Goal: Navigation & Orientation: Find specific page/section

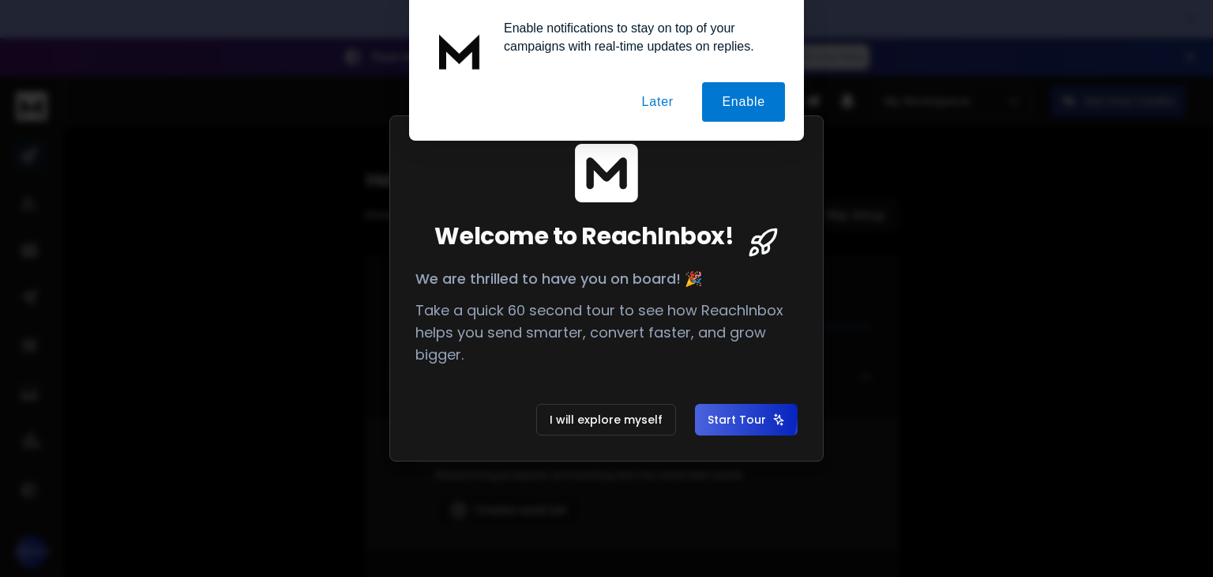
click at [739, 415] on span "Start Tour" at bounding box center [746, 420] width 77 height 16
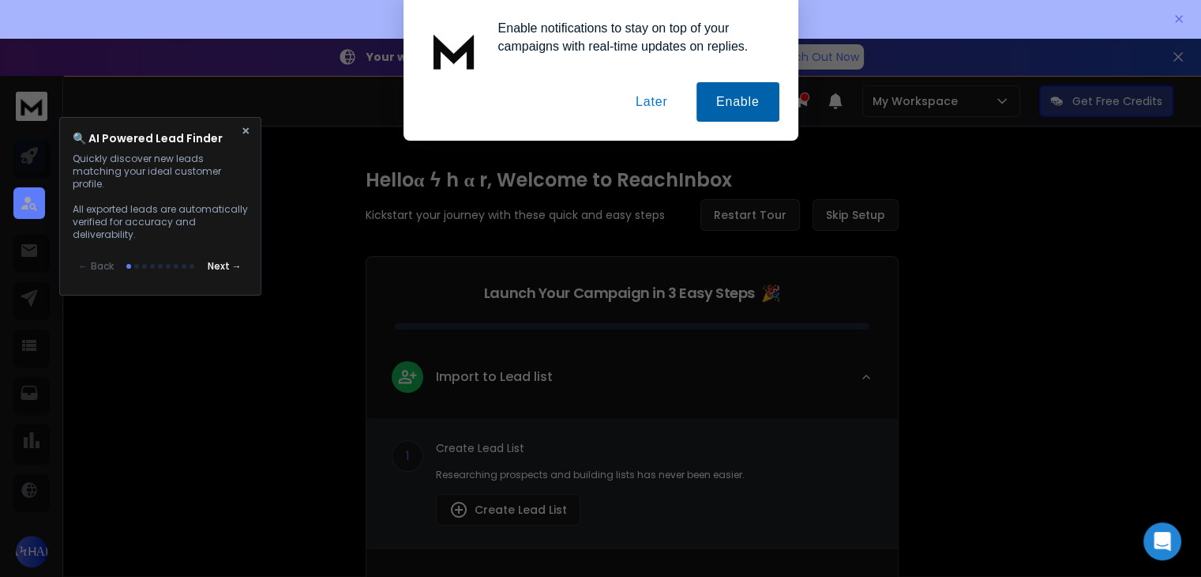
click at [736, 108] on button "Enable" at bounding box center [738, 101] width 83 height 39
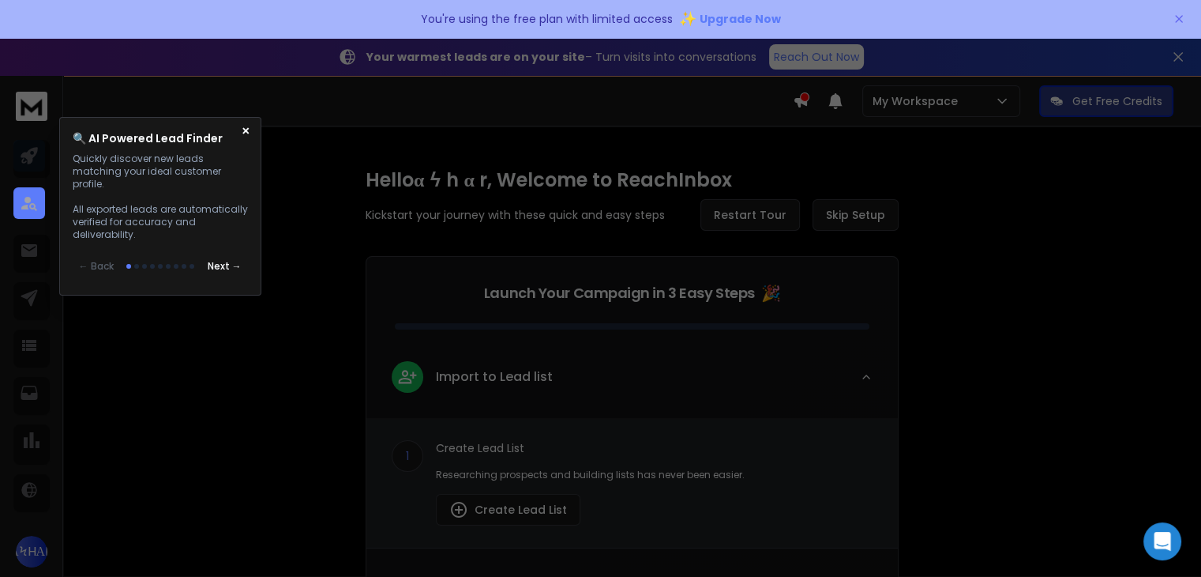
click at [242, 130] on button "×" at bounding box center [246, 131] width 10 height 14
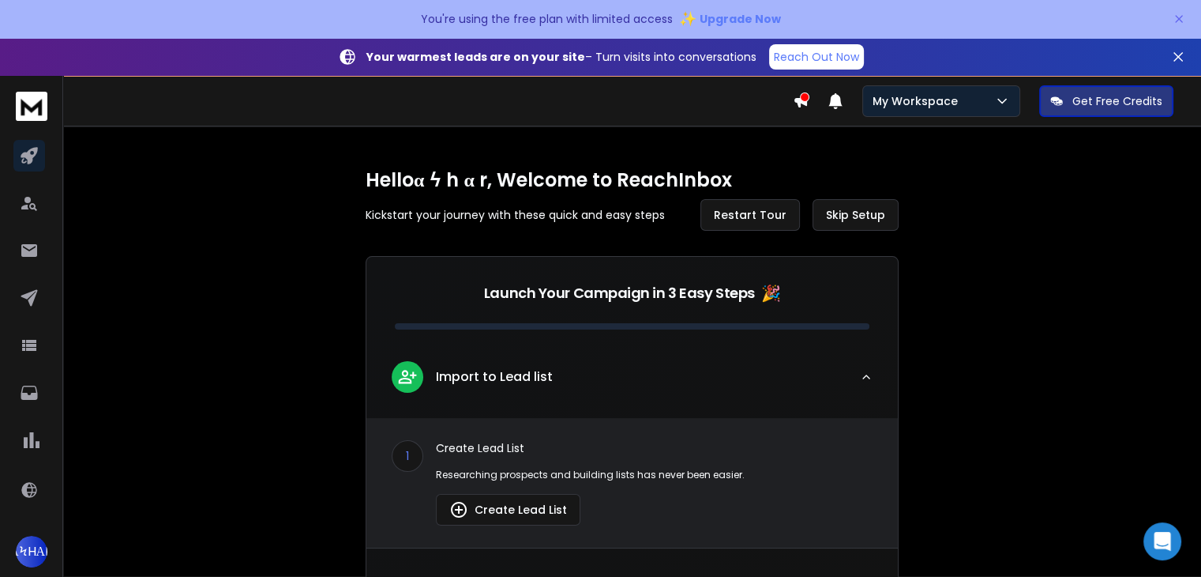
click at [1016, 109] on button "My Workspace" at bounding box center [942, 101] width 158 height 32
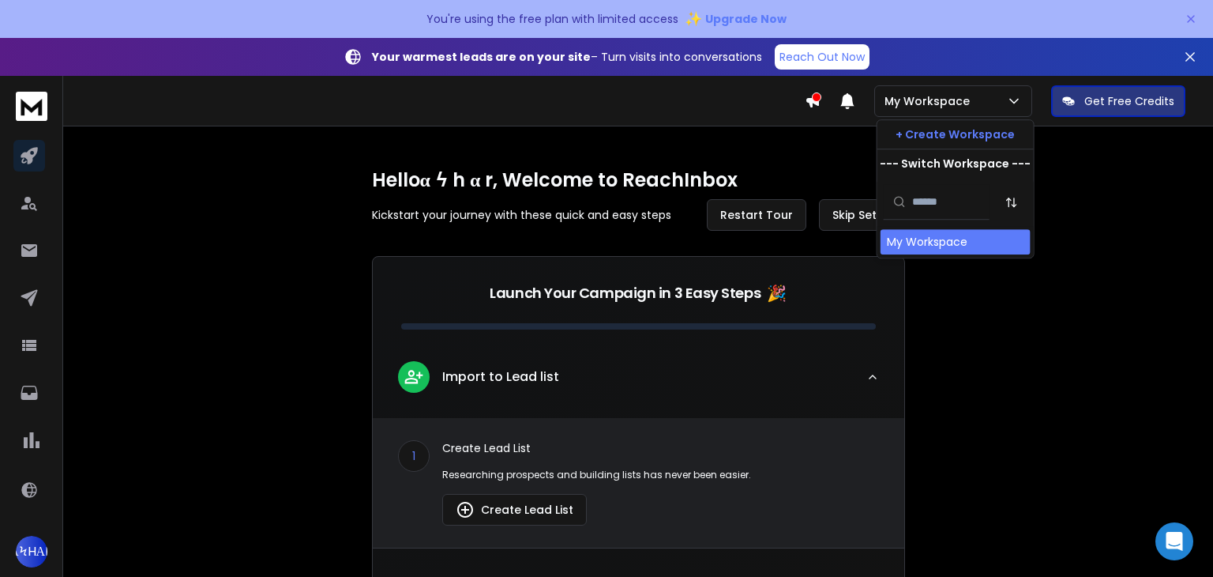
click at [933, 130] on p "+ Create Workspace" at bounding box center [955, 134] width 119 height 16
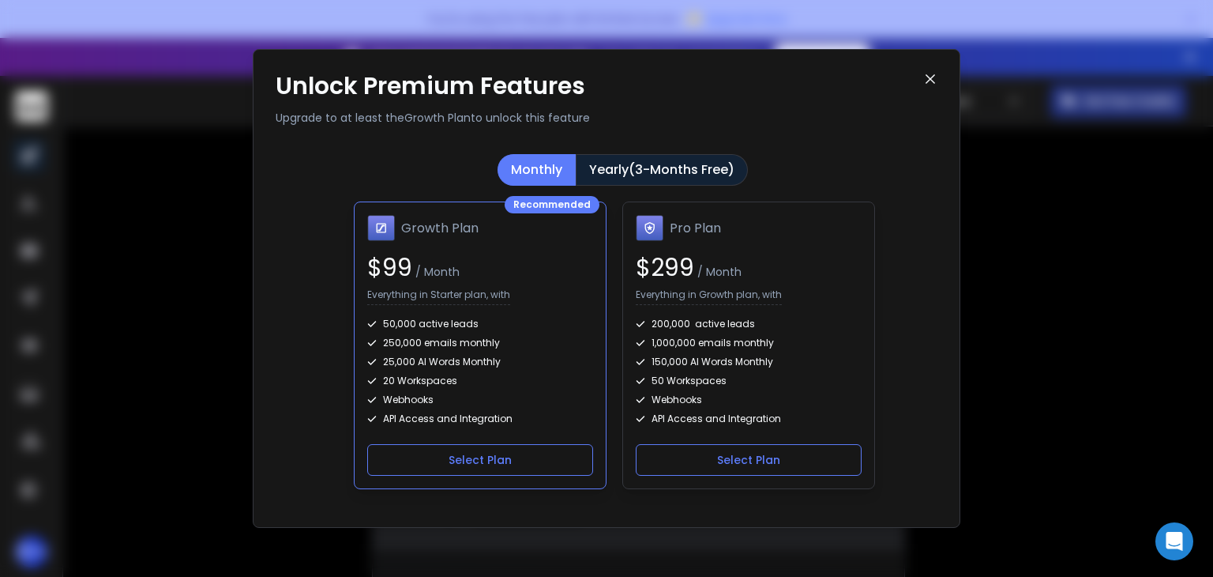
click at [662, 170] on button "Yearly(3-Months Free)" at bounding box center [662, 170] width 172 height 32
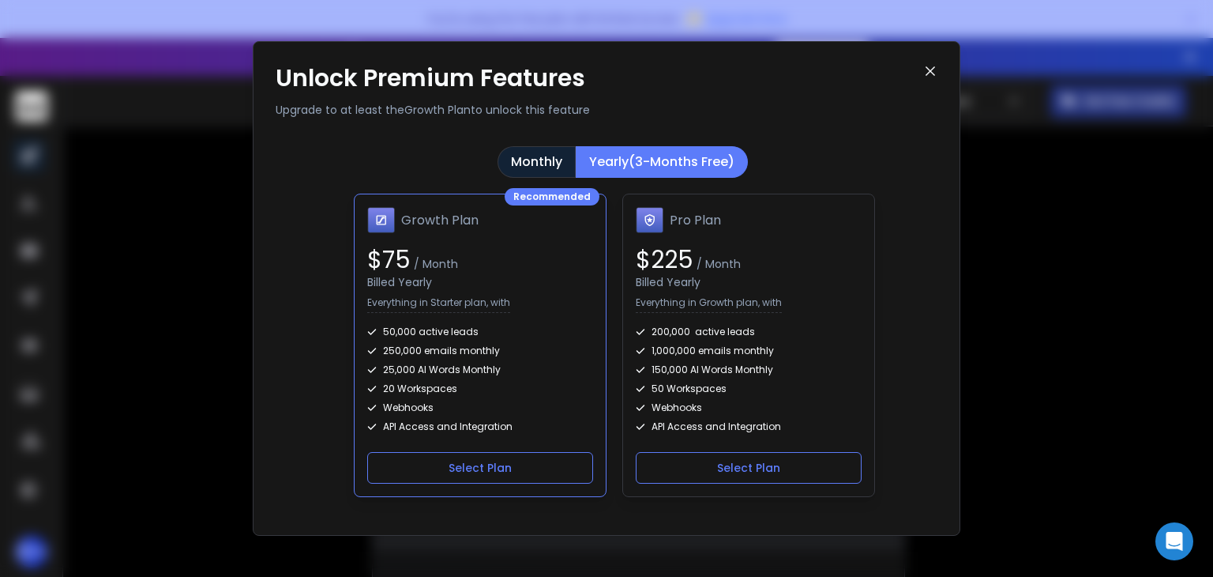
click at [535, 148] on button "Monthly" at bounding box center [537, 162] width 78 height 32
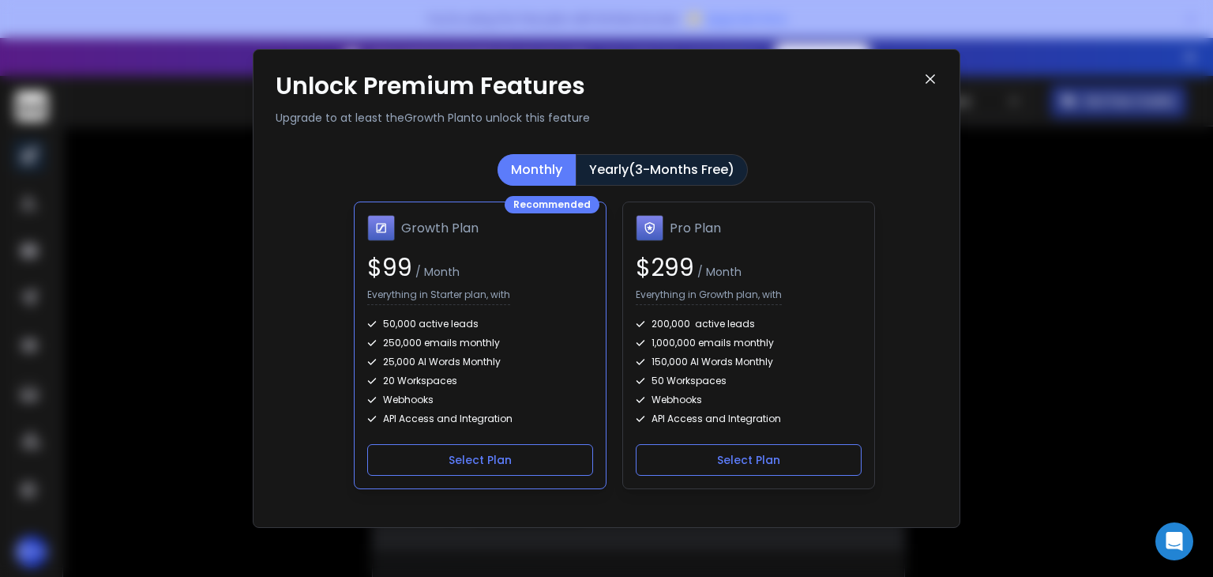
click at [629, 159] on button "Yearly(3-Months Free)" at bounding box center [662, 170] width 172 height 32
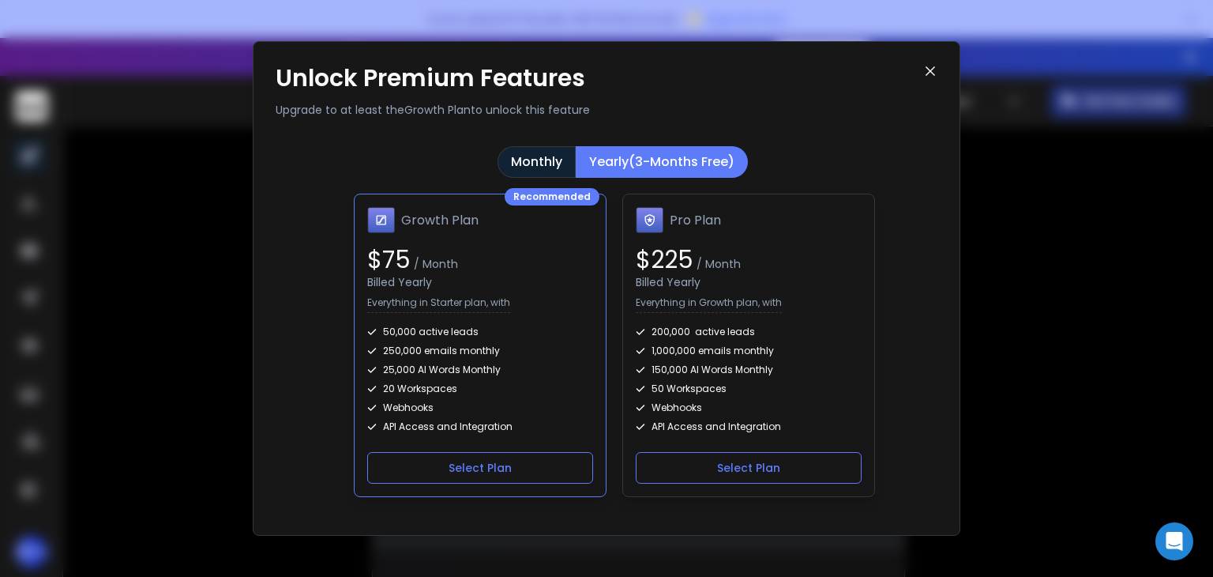
click at [551, 161] on button "Monthly" at bounding box center [537, 162] width 78 height 32
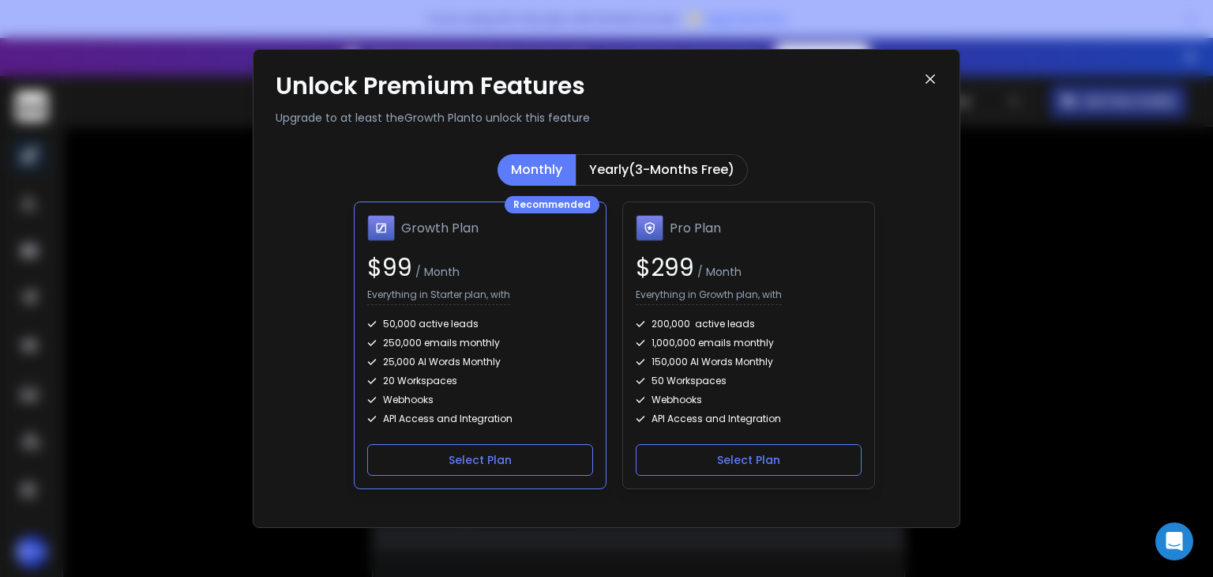
click at [767, 157] on div "Monthly Yearly(3-Months Free)" at bounding box center [622, 170] width 662 height 32
click at [929, 78] on icon at bounding box center [930, 78] width 9 height 9
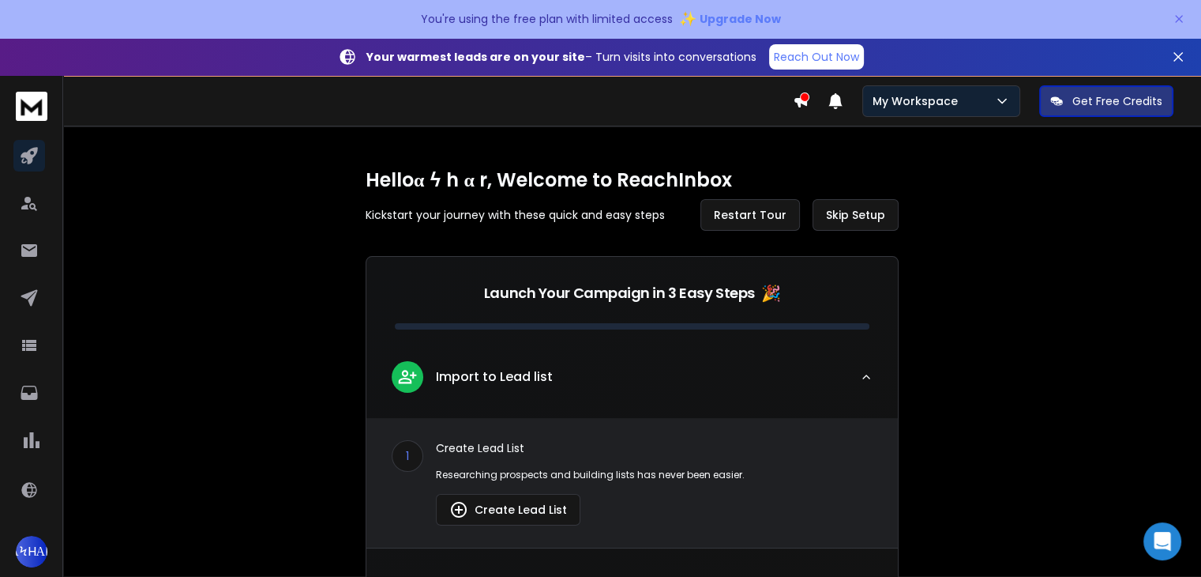
click at [952, 97] on p "My Workspace" at bounding box center [919, 101] width 92 height 16
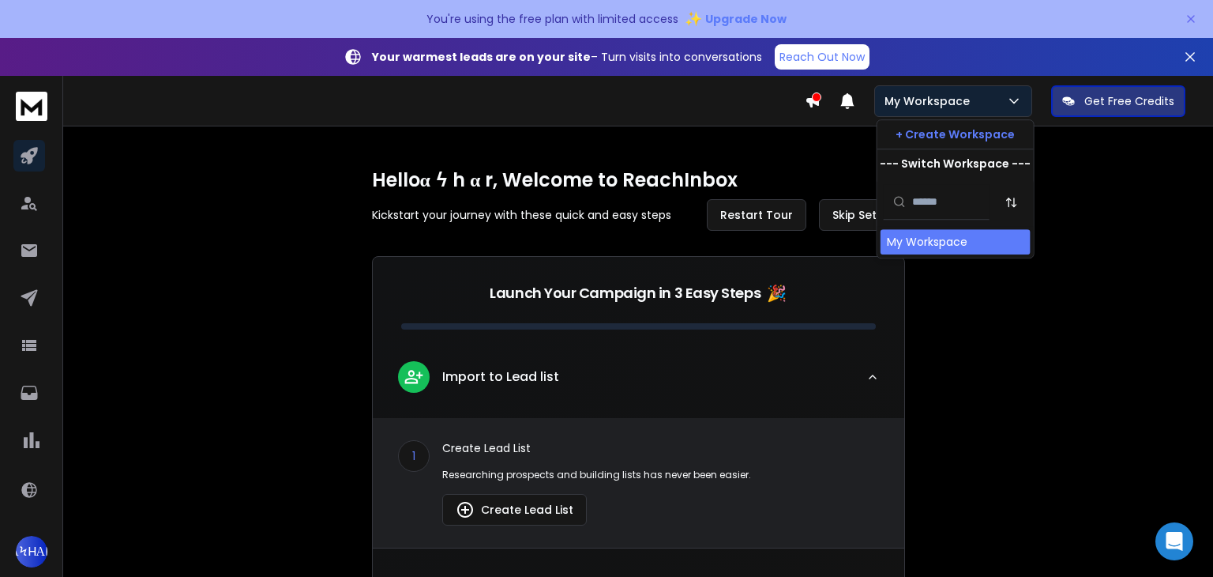
click at [952, 97] on p "My Workspace" at bounding box center [931, 101] width 92 height 16
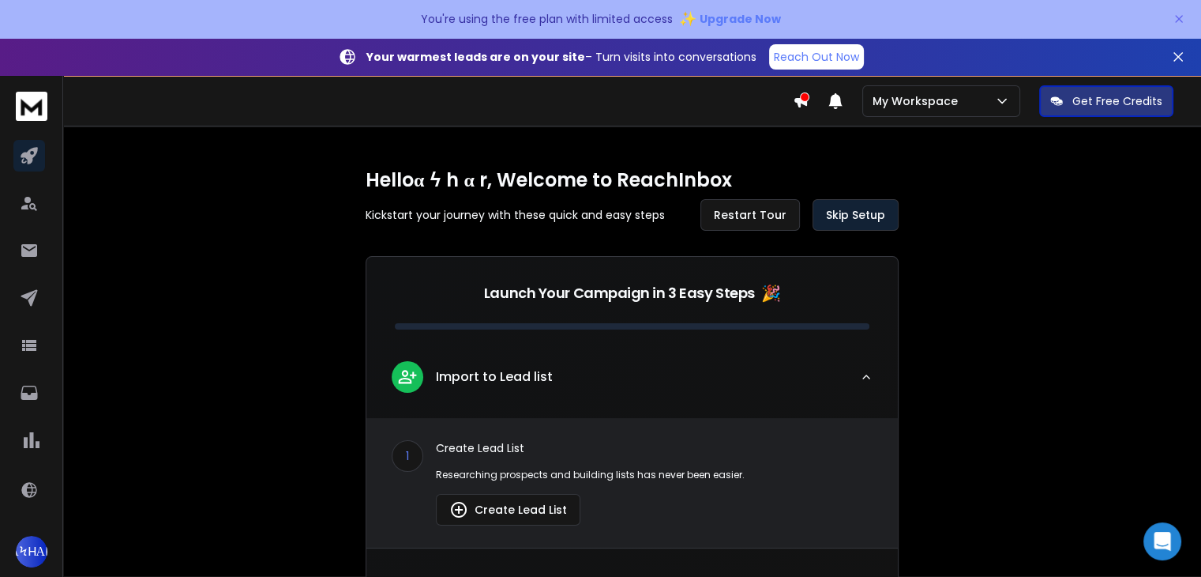
click at [834, 209] on span "Skip Setup" at bounding box center [855, 215] width 59 height 16
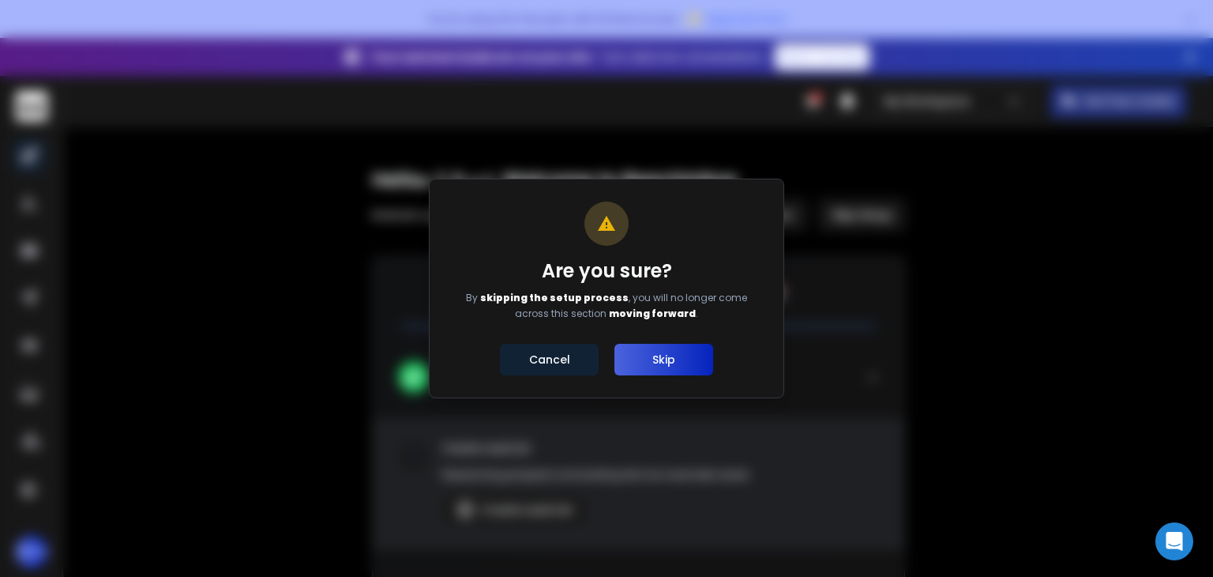
click at [648, 352] on button "Skip" at bounding box center [664, 360] width 99 height 32
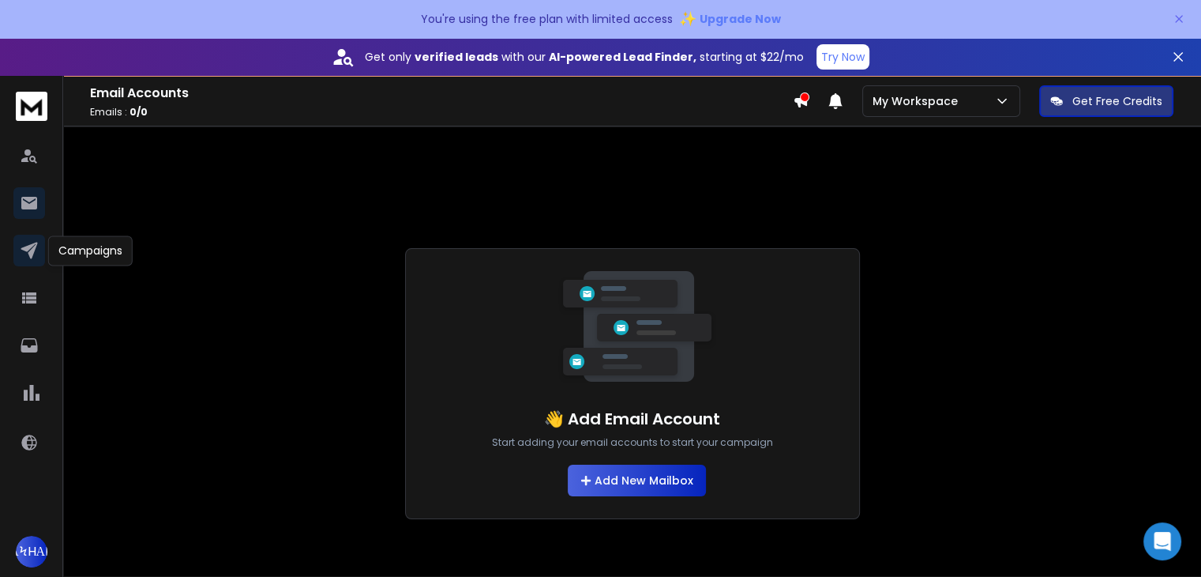
click at [32, 243] on icon at bounding box center [29, 250] width 19 height 19
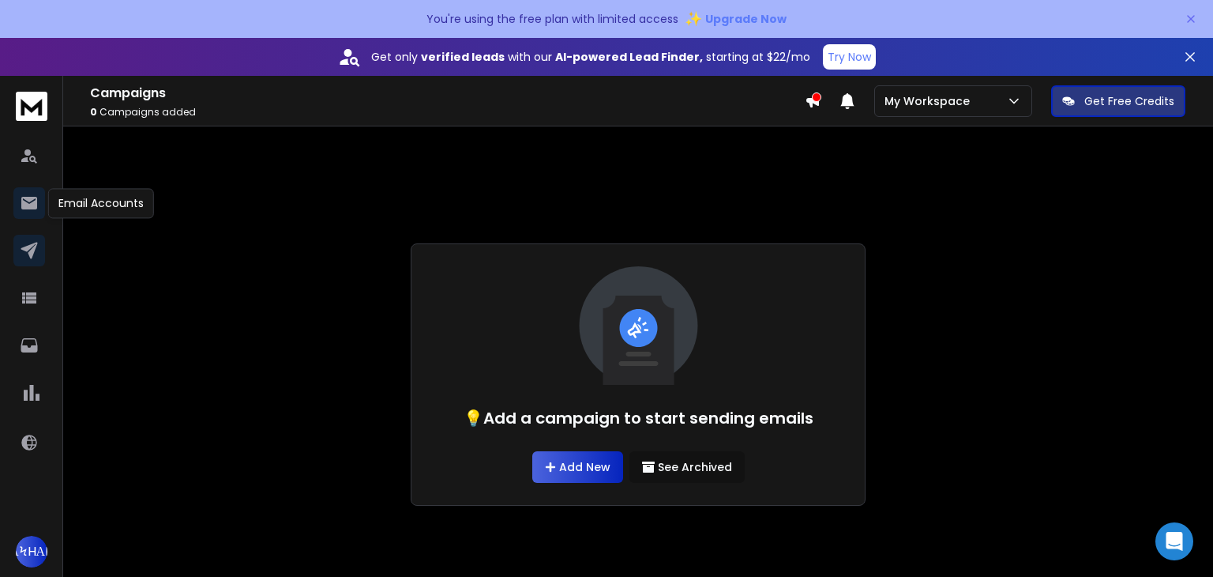
click at [13, 193] on link at bounding box center [29, 203] width 32 height 32
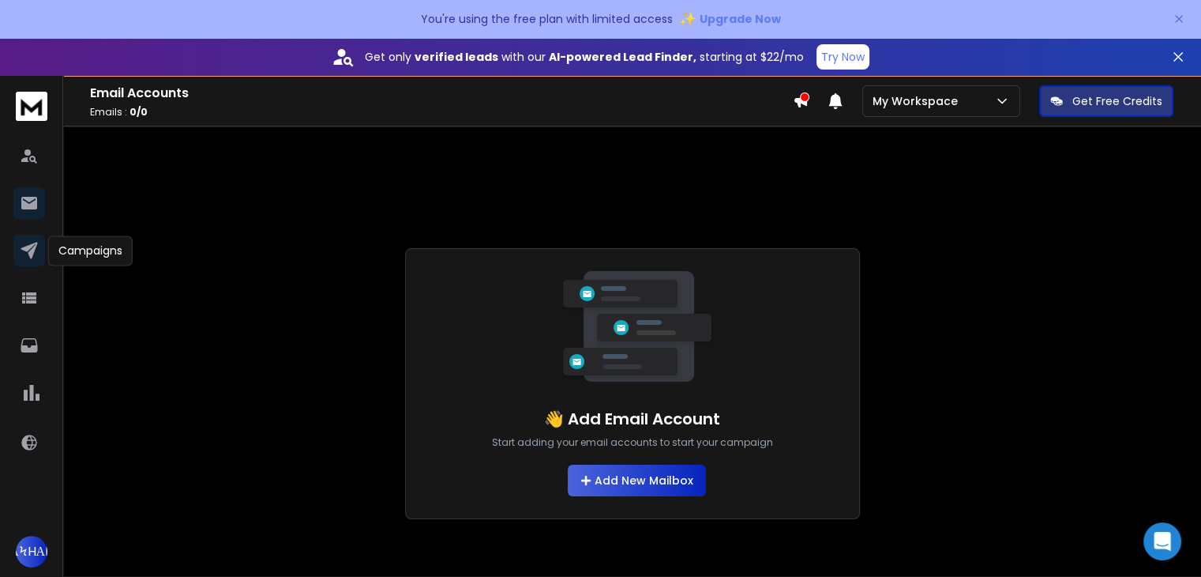
click at [36, 248] on icon at bounding box center [29, 250] width 19 height 19
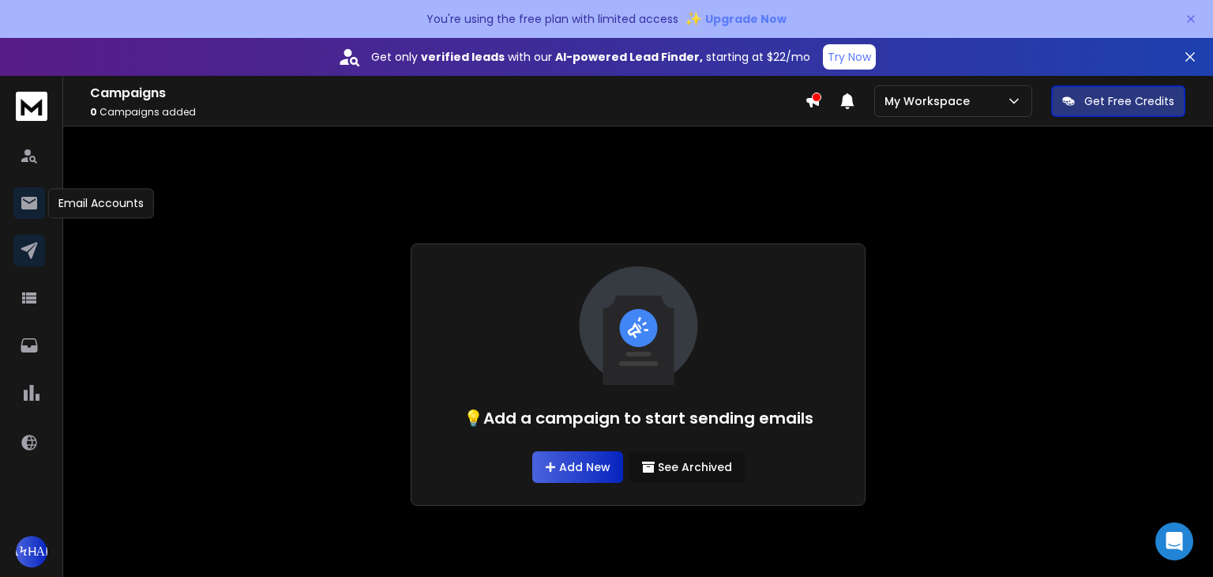
click at [17, 212] on link at bounding box center [29, 203] width 32 height 32
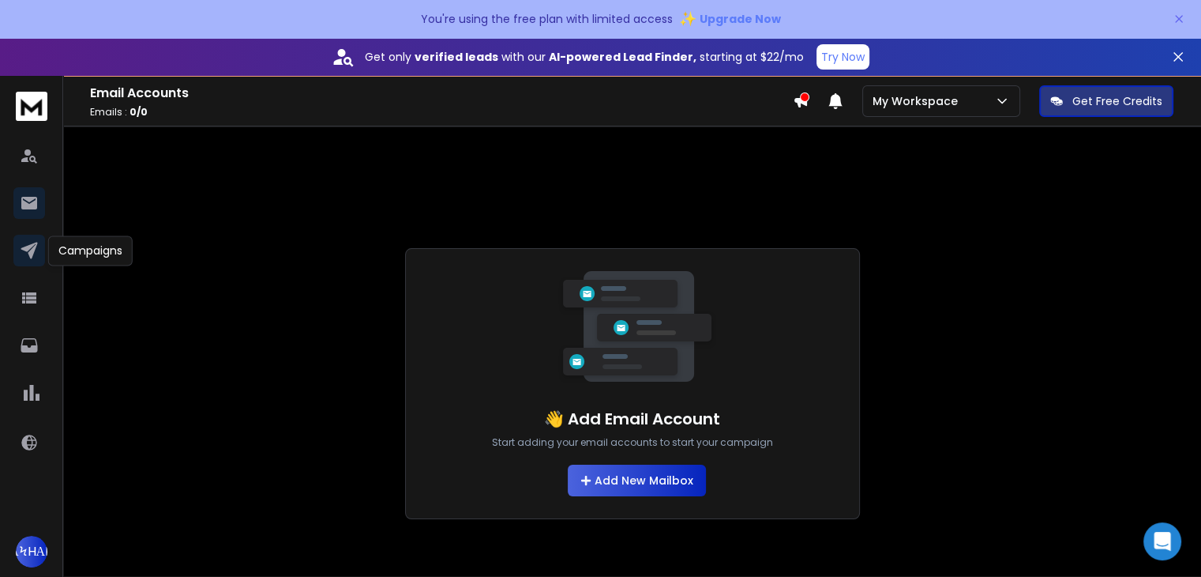
click at [33, 249] on icon at bounding box center [29, 250] width 17 height 17
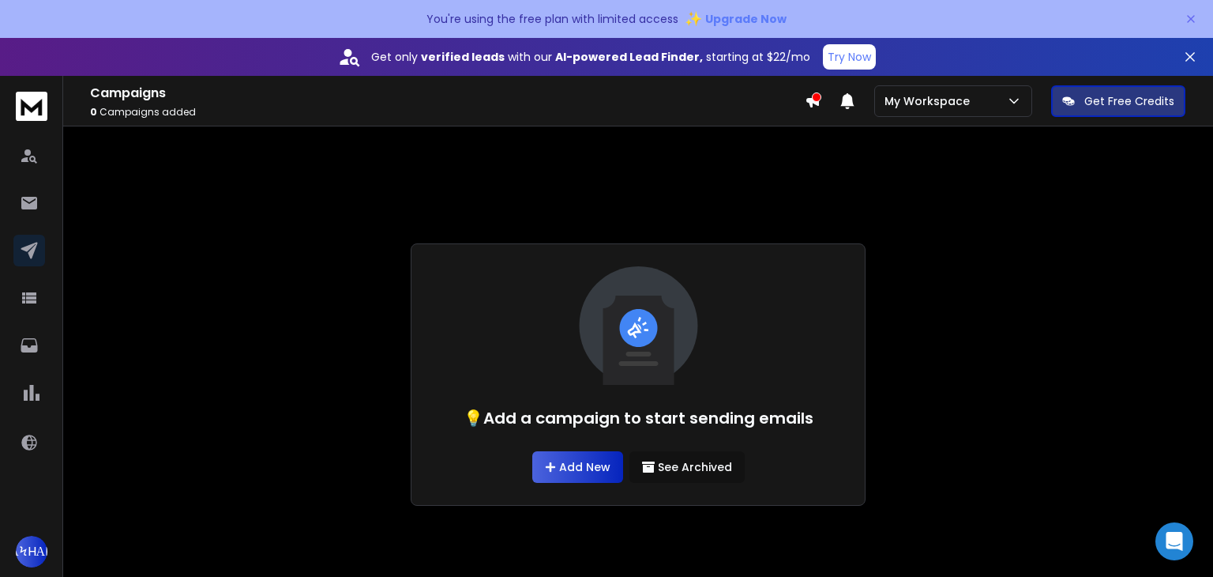
click at [28, 318] on div at bounding box center [31, 301] width 36 height 38
click at [27, 311] on link at bounding box center [29, 298] width 32 height 32
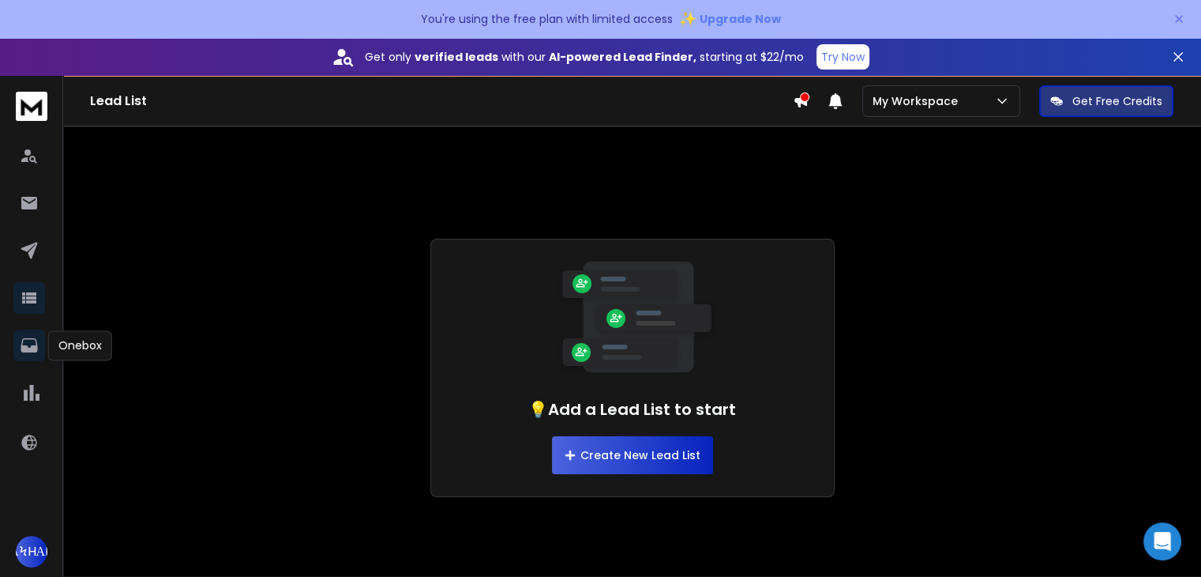
click at [24, 332] on link at bounding box center [29, 345] width 32 height 32
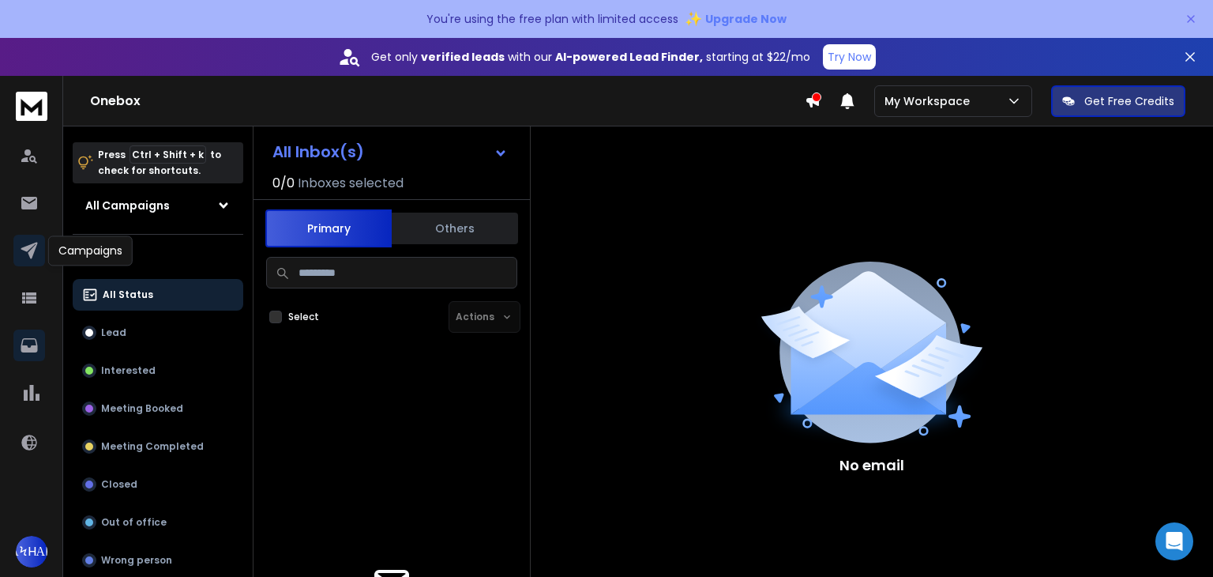
click at [24, 254] on icon at bounding box center [29, 250] width 19 height 19
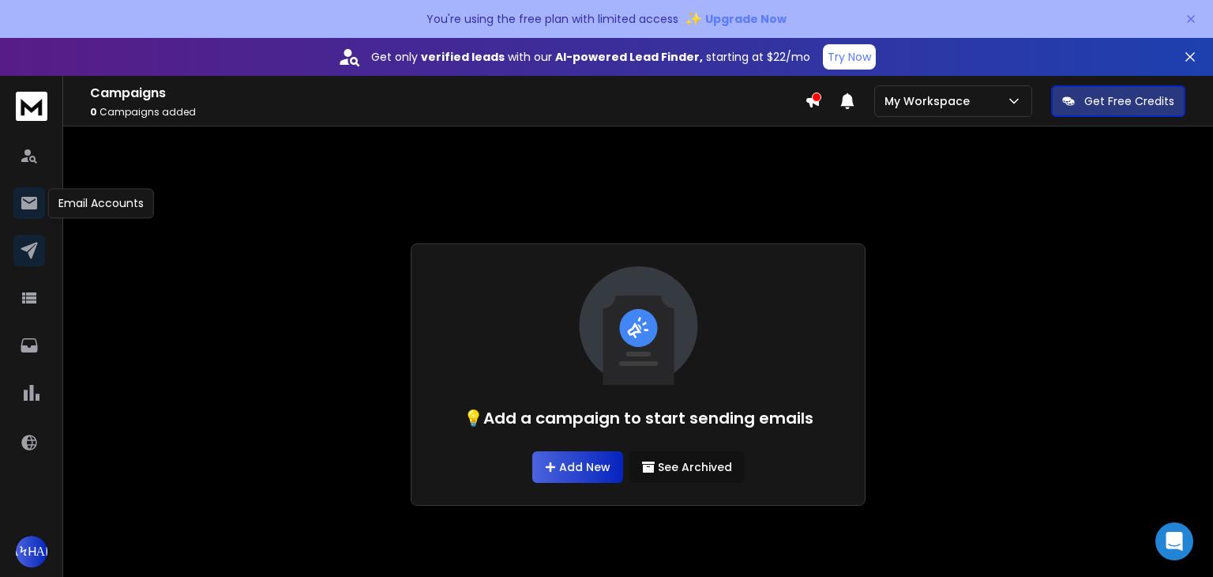
click at [38, 195] on icon at bounding box center [29, 203] width 19 height 19
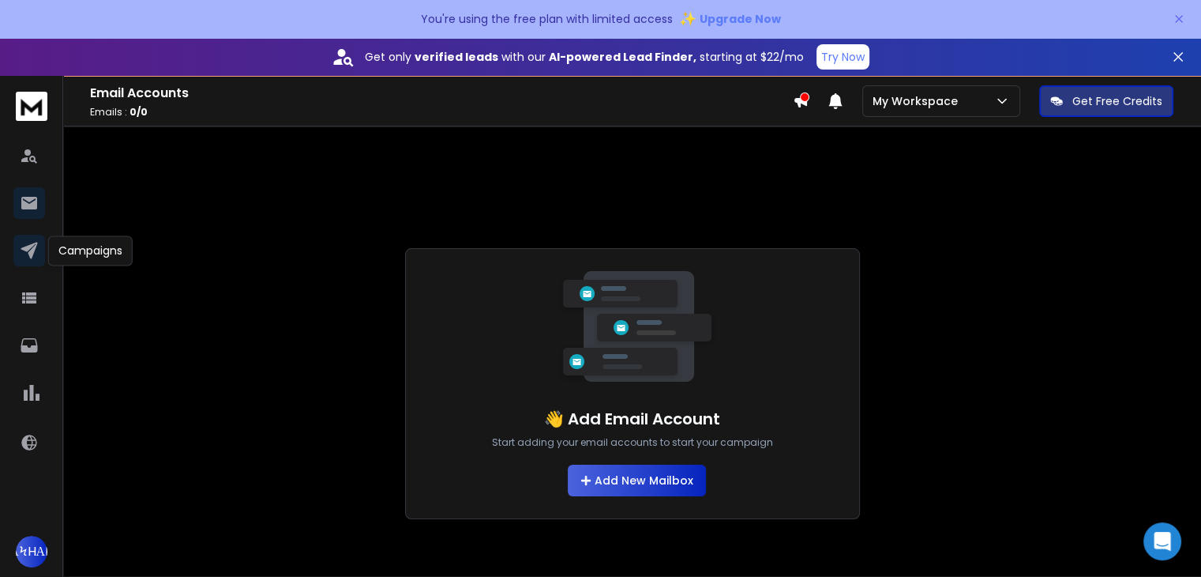
click at [33, 244] on icon at bounding box center [29, 250] width 17 height 17
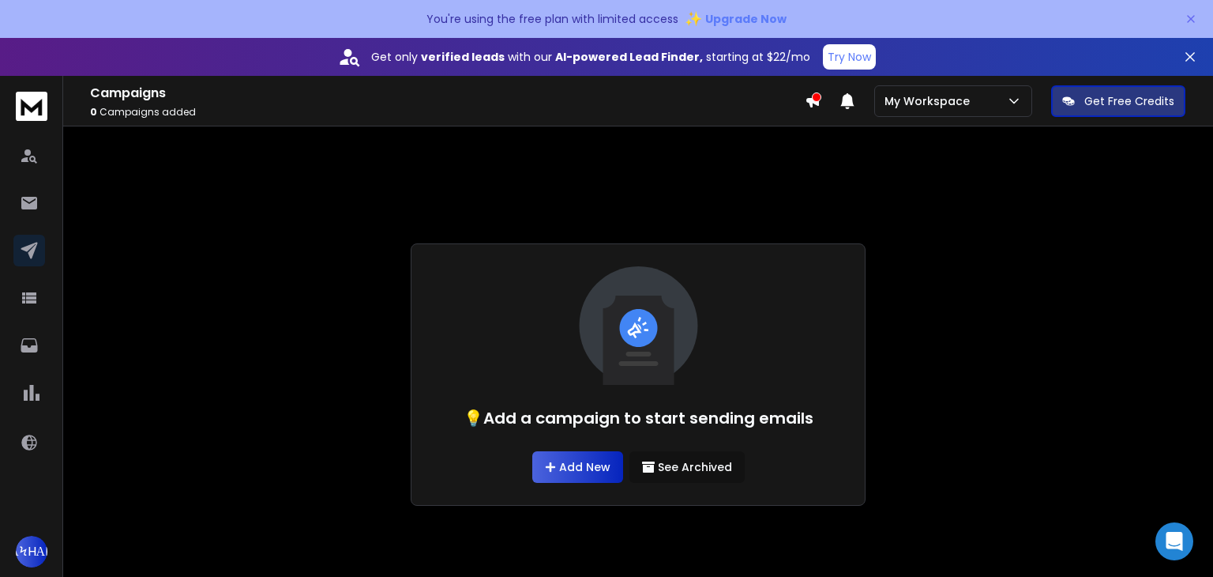
click at [624, 340] on icon at bounding box center [638, 328] width 38 height 38
drag, startPoint x: 376, startPoint y: 226, endPoint x: 559, endPoint y: 261, distance: 186.5
drag, startPoint x: 559, startPoint y: 261, endPoint x: 439, endPoint y: 216, distance: 128.2
click at [439, 216] on div "💡Add a campaign to start sending emails Add New See Archived" at bounding box center [638, 323] width 1100 height 363
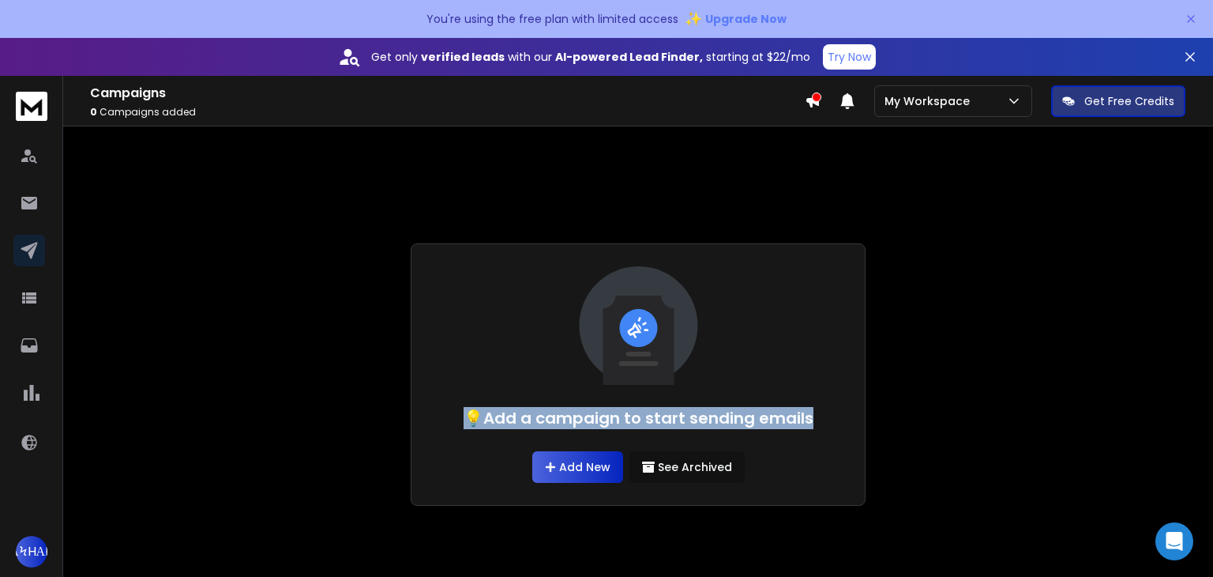
click at [439, 216] on div "💡Add a campaign to start sending emails Add New See Archived" at bounding box center [638, 323] width 1100 height 363
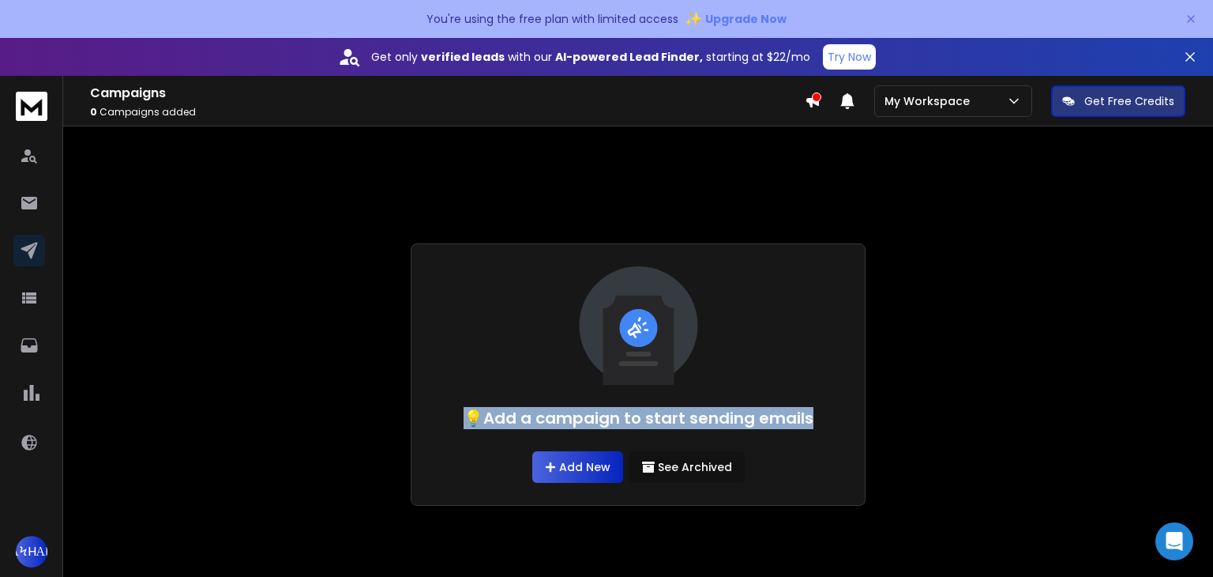
click at [439, 216] on div "💡Add a campaign to start sending emails Add New See Archived" at bounding box center [638, 323] width 1100 height 363
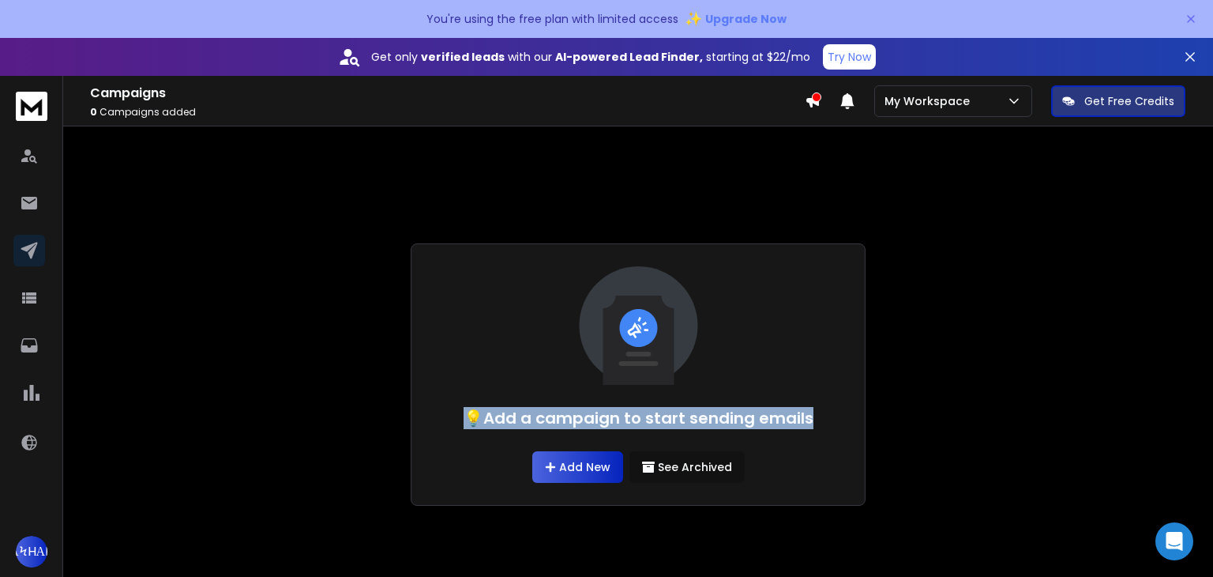
click at [439, 216] on div "💡Add a campaign to start sending emails Add New See Archived" at bounding box center [638, 323] width 1100 height 363
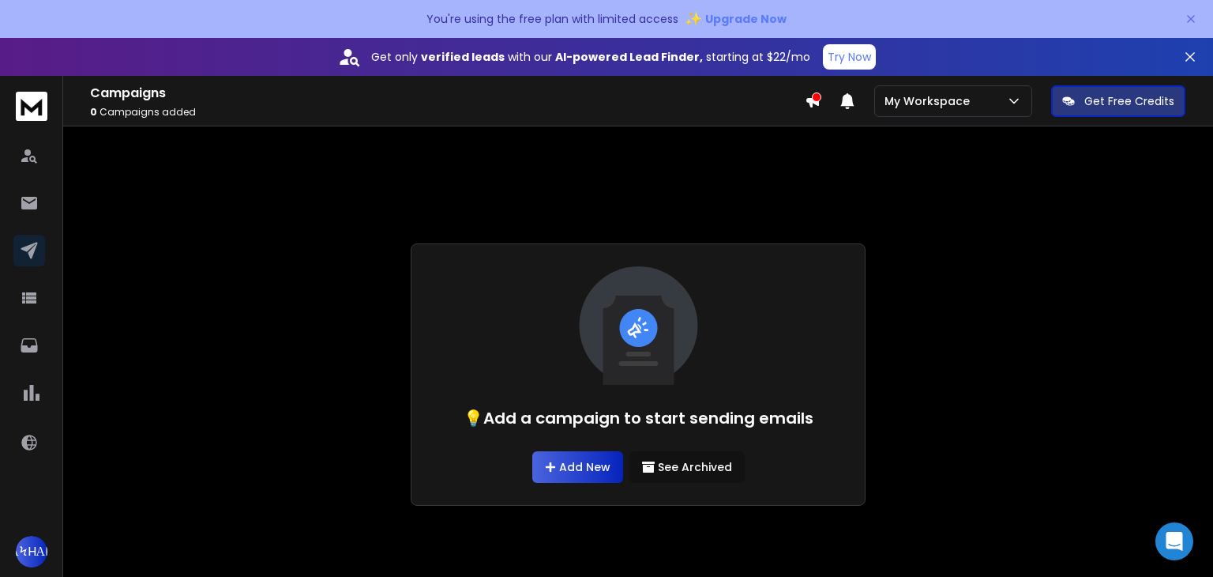
click at [439, 216] on div "💡Add a campaign to start sending emails Add New See Archived" at bounding box center [638, 323] width 1100 height 363
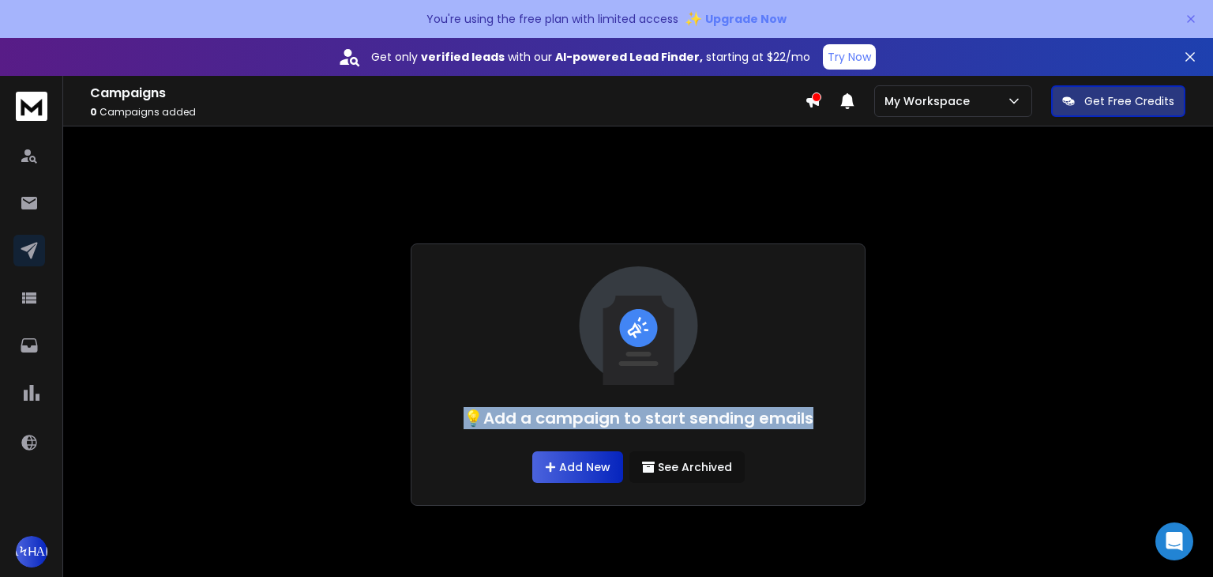
click at [439, 216] on div "💡Add a campaign to start sending emails Add New See Archived" at bounding box center [638, 323] width 1100 height 363
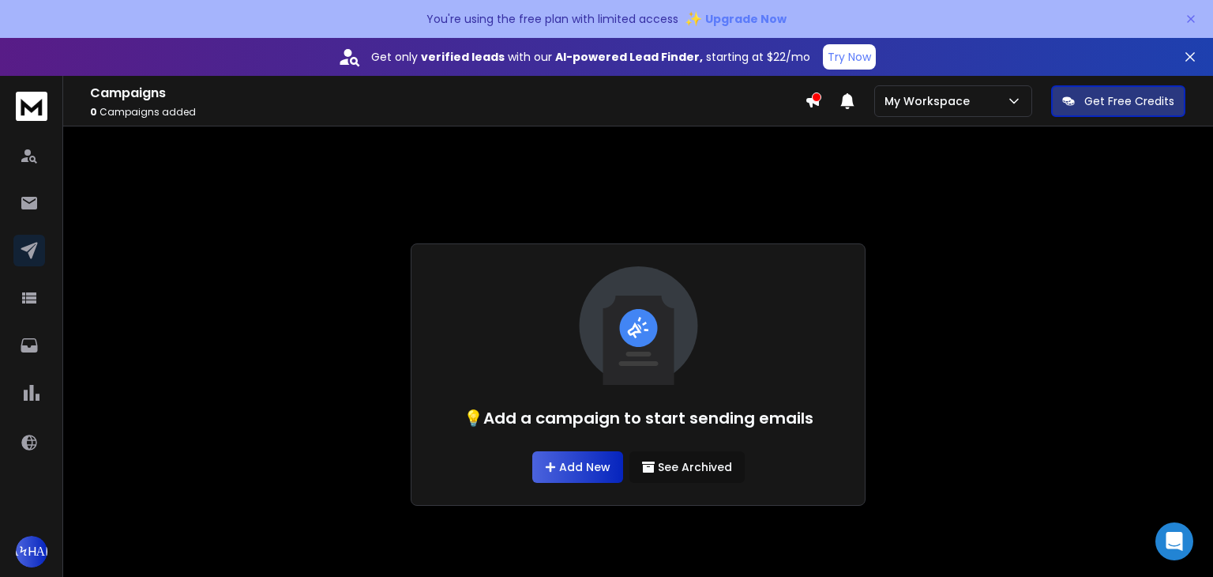
click at [439, 216] on div "💡Add a campaign to start sending emails Add New See Archived" at bounding box center [638, 323] width 1100 height 363
